Goal: Information Seeking & Learning: Find contact information

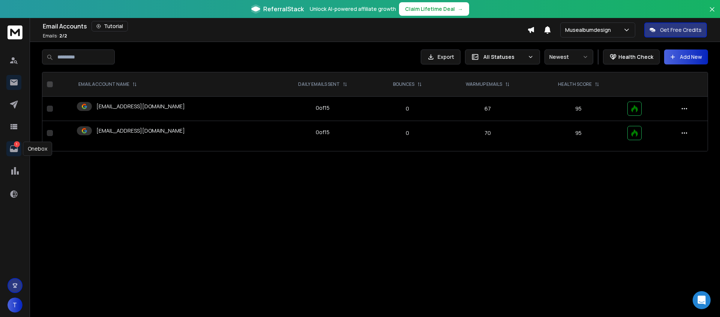
click at [15, 150] on icon at bounding box center [14, 148] width 8 height 7
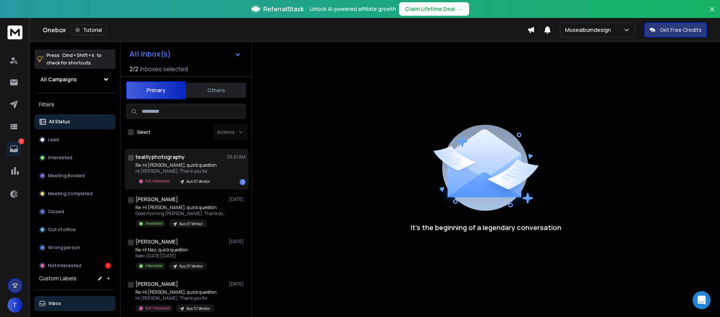
click at [168, 167] on p "Re: Hi [PERSON_NAME], quick question" at bounding box center [175, 165] width 81 height 6
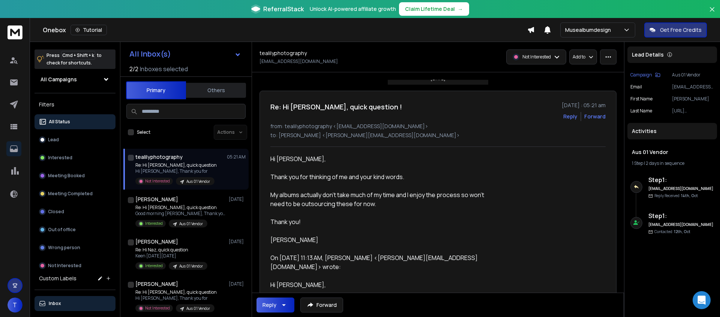
scroll to position [4, 0]
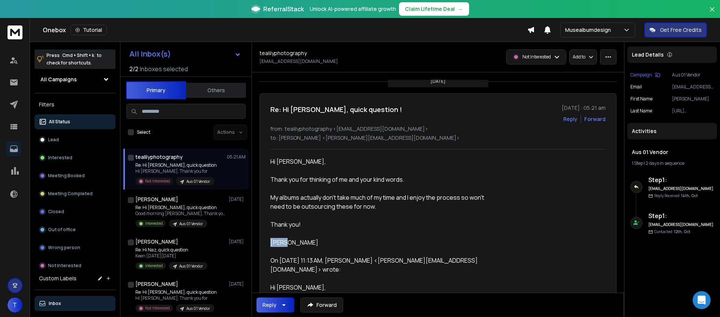
drag, startPoint x: 292, startPoint y: 242, endPoint x: 268, endPoint y: 243, distance: 24.7
click at [268, 243] on div "Re: Hi [PERSON_NAME], quick question ! [DATE] : 05:21 am Reply Forward from: te…" at bounding box center [437, 304] width 357 height 423
copy div "[PERSON_NAME]"
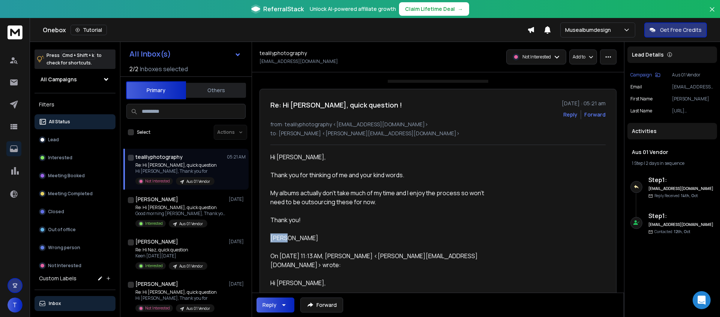
scroll to position [0, 0]
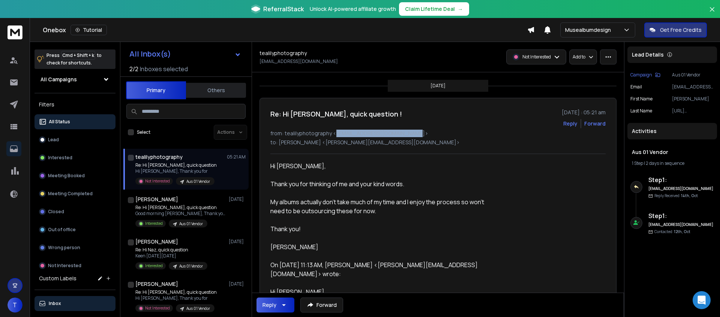
drag, startPoint x: 406, startPoint y: 133, endPoint x: 339, endPoint y: 135, distance: 66.4
click at [334, 136] on p "from: tealilyphotography <[EMAIL_ADDRESS][DOMAIN_NAME]>" at bounding box center [437, 133] width 335 height 7
copy p "[EMAIL_ADDRESS][DOMAIN_NAME]"
drag, startPoint x: 391, startPoint y: 143, endPoint x: 309, endPoint y: 144, distance: 81.3
click at [309, 144] on p "to: [PERSON_NAME] <[PERSON_NAME][EMAIL_ADDRESS][DOMAIN_NAME]>" at bounding box center [437, 142] width 335 height 7
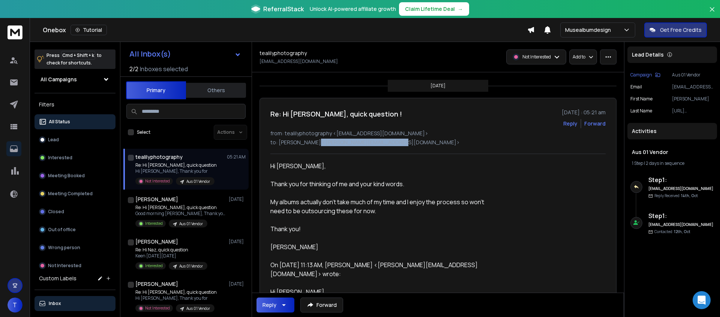
copy p "[EMAIL_ADDRESS][DOMAIN_NAME]"
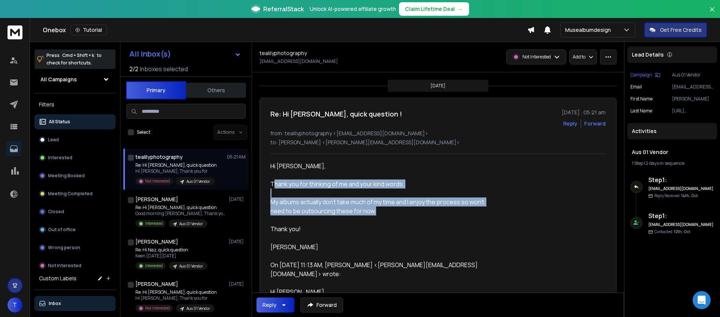
drag, startPoint x: 383, startPoint y: 213, endPoint x: 272, endPoint y: 184, distance: 114.5
copy div "[PERSON_NAME] you for thinking of me and your kind words. My albums actually do…"
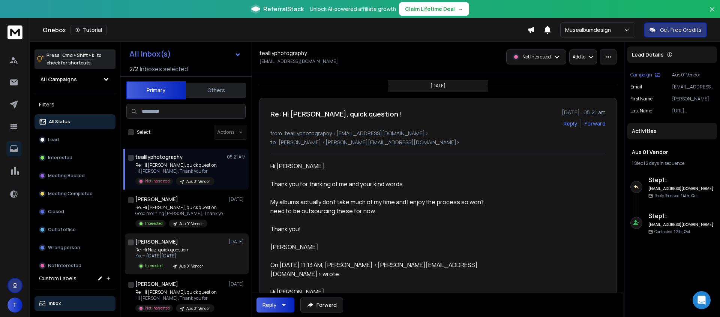
click at [174, 251] on p "Re: Hi Naz, quick question" at bounding box center [171, 250] width 72 height 6
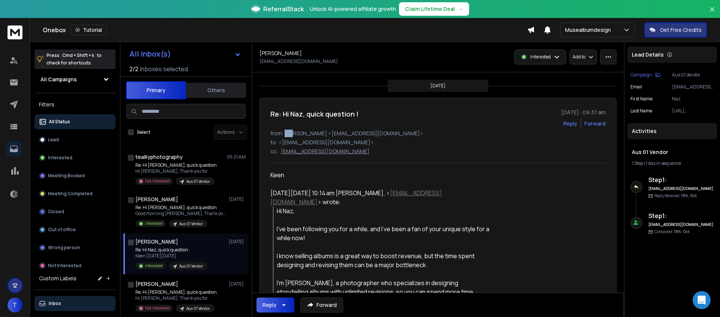
drag, startPoint x: 294, startPoint y: 135, endPoint x: 301, endPoint y: 133, distance: 6.9
click at [285, 134] on p "from: [PERSON_NAME] <[EMAIL_ADDRESS][DOMAIN_NAME]>" at bounding box center [437, 133] width 335 height 7
drag, startPoint x: 310, startPoint y: 134, endPoint x: 285, endPoint y: 136, distance: 24.8
click at [285, 136] on p "from: [PERSON_NAME] <[EMAIL_ADDRESS][DOMAIN_NAME]>" at bounding box center [437, 133] width 335 height 7
copy p "[PERSON_NAME]"
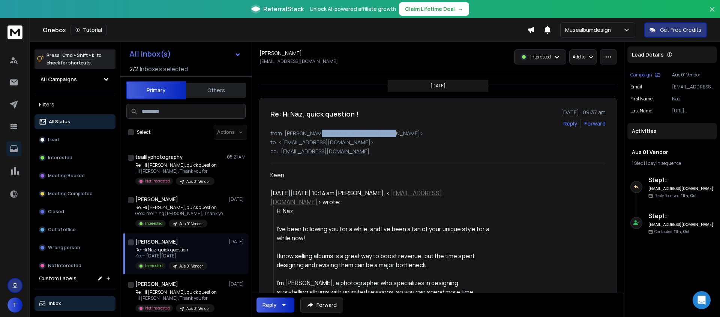
drag, startPoint x: 386, startPoint y: 134, endPoint x: 313, endPoint y: 136, distance: 73.1
click at [313, 136] on p "from: [PERSON_NAME] <[EMAIL_ADDRESS][DOMAIN_NAME]>" at bounding box center [437, 133] width 335 height 7
copy p "[EMAIL_ADDRESS][DOMAIN_NAME]"
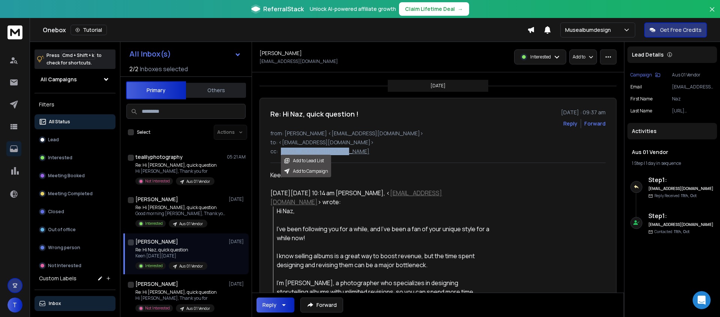
drag, startPoint x: 351, startPoint y: 151, endPoint x: 281, endPoint y: 154, distance: 69.8
click at [281, 154] on div "cc: [EMAIL_ADDRESS][DOMAIN_NAME] Add to Lead List Add to Campaign" at bounding box center [437, 151] width 335 height 7
copy p "[EMAIL_ADDRESS][DOMAIN_NAME]"
drag, startPoint x: 363, startPoint y: 143, endPoint x: 282, endPoint y: 146, distance: 81.0
click at [282, 146] on p "to: <[EMAIL_ADDRESS][DOMAIN_NAME]>" at bounding box center [437, 142] width 335 height 7
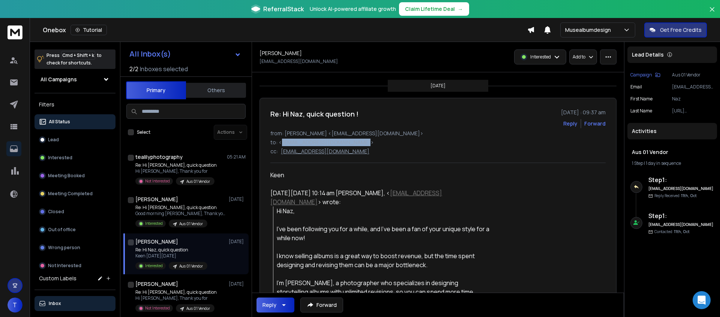
copy p "[EMAIL_ADDRESS][DOMAIN_NAME]"
